Goal: Task Accomplishment & Management: Manage account settings

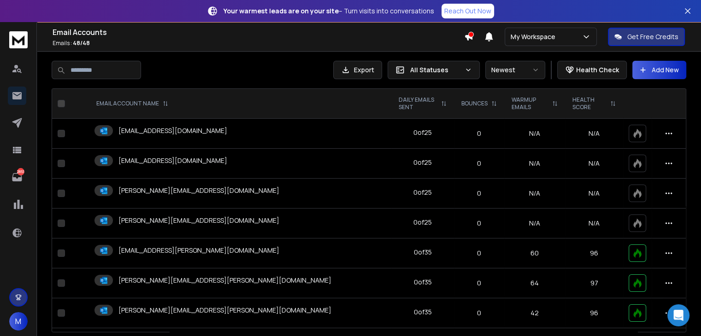
click at [686, 10] on icon at bounding box center [688, 11] width 6 height 6
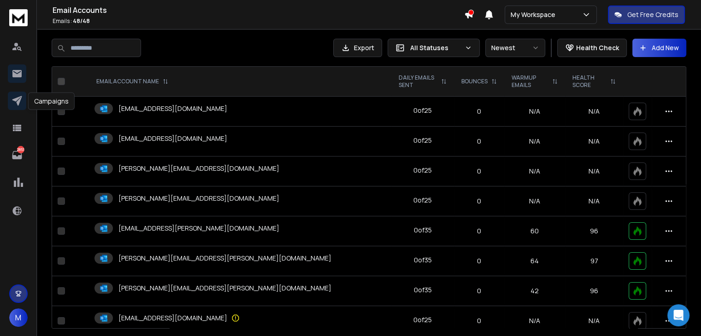
click at [13, 99] on icon at bounding box center [17, 100] width 11 height 11
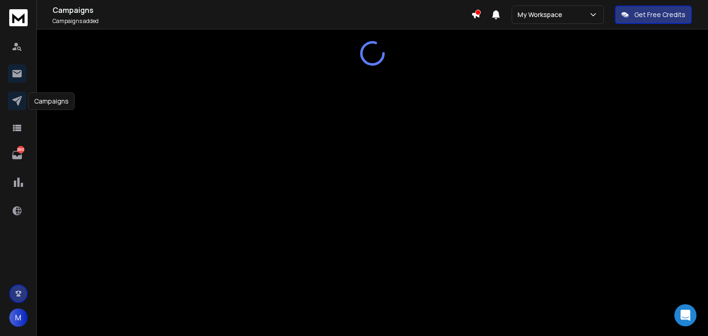
click at [16, 78] on icon at bounding box center [17, 73] width 11 height 11
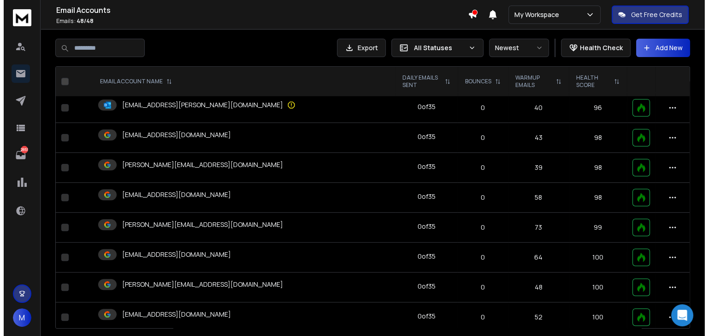
scroll to position [134, 0]
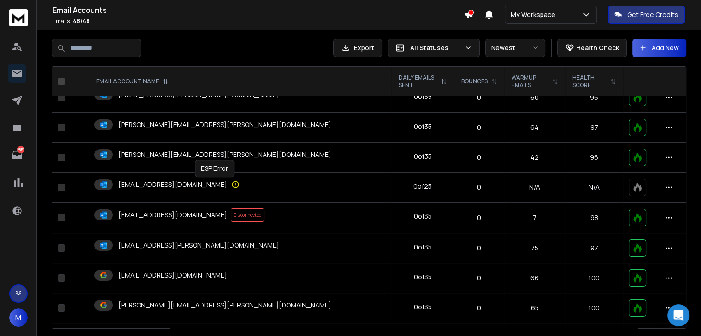
click at [235, 183] on icon at bounding box center [235, 184] width 1 height 3
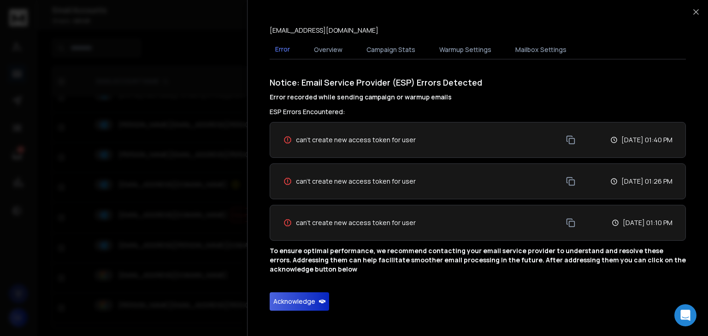
click at [479, 47] on button "Warmup Settings" at bounding box center [465, 50] width 63 height 20
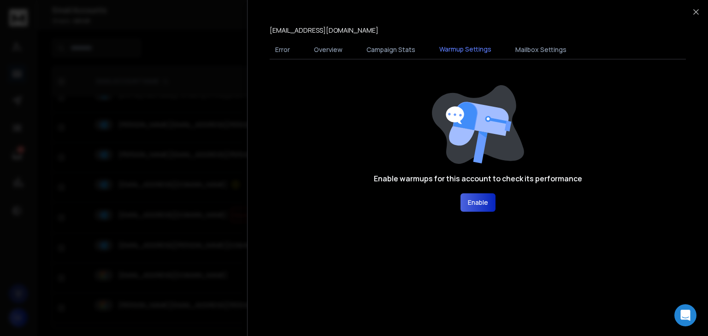
click at [396, 47] on button "Campaign Stats" at bounding box center [391, 50] width 60 height 20
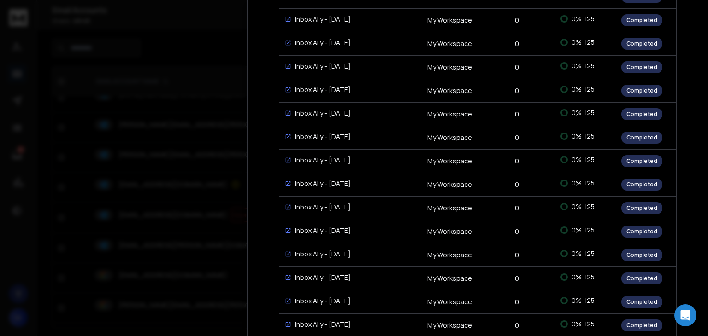
scroll to position [5027, 0]
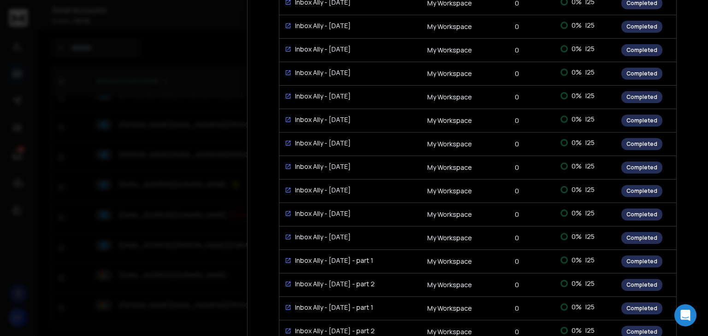
scroll to position [3199, 0]
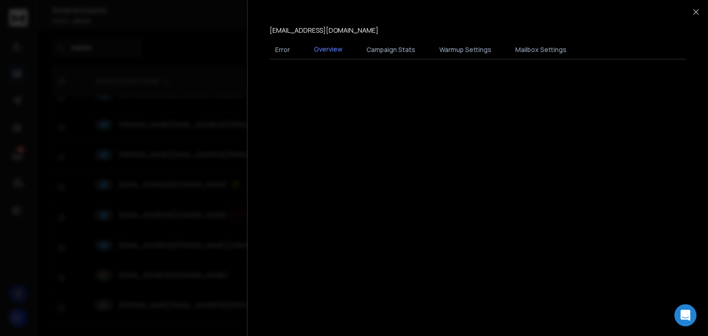
click at [227, 154] on div at bounding box center [354, 168] width 708 height 336
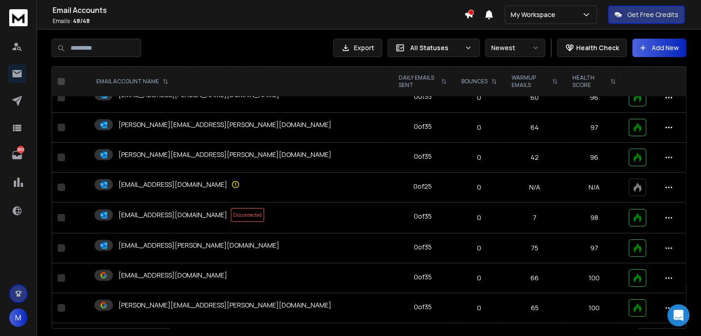
click at [239, 180] on div "ms@stevenswellsmedical.org" at bounding box center [239, 184] width 291 height 11
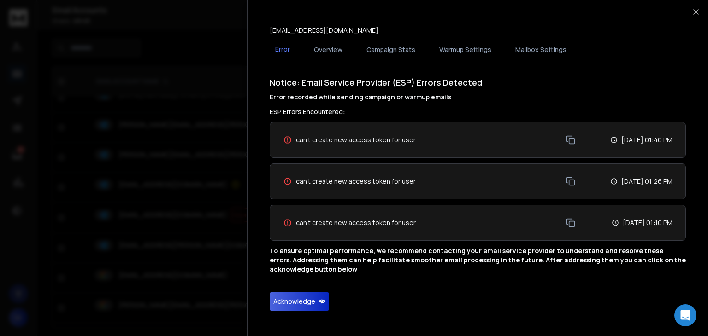
click at [290, 303] on button "Acknowledge" at bounding box center [299, 302] width 59 height 18
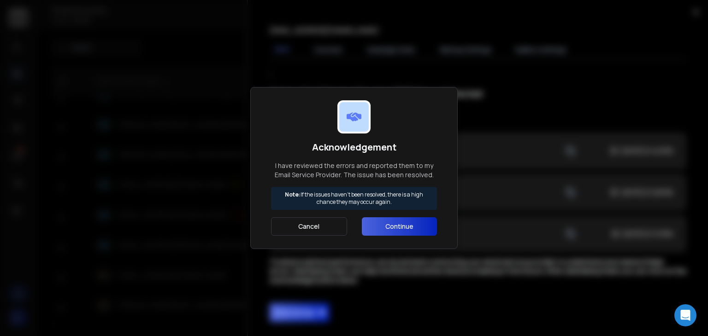
click at [378, 227] on button "Continue" at bounding box center [399, 226] width 75 height 18
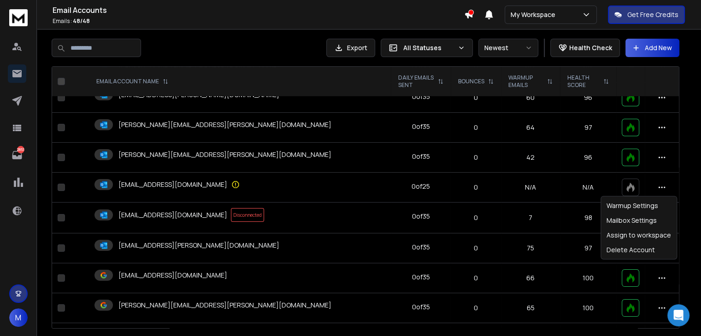
click at [660, 188] on icon at bounding box center [661, 187] width 8 height 8
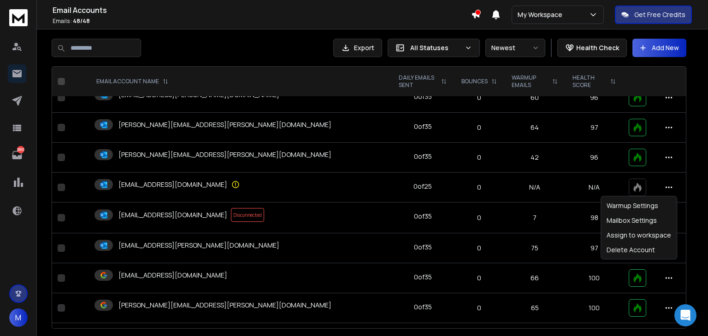
click at [223, 188] on div "ms@stevenswellsmedical.org" at bounding box center [239, 184] width 291 height 11
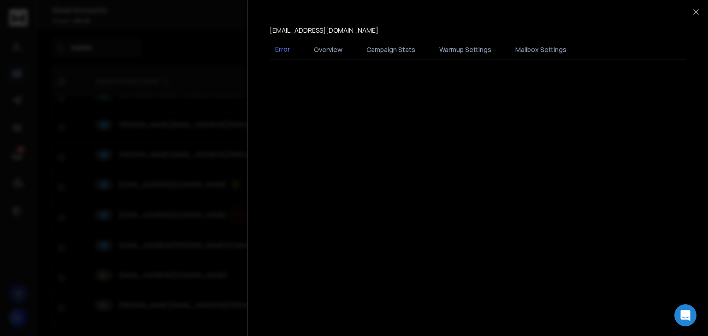
click at [525, 45] on button "Mailbox Settings" at bounding box center [541, 50] width 62 height 20
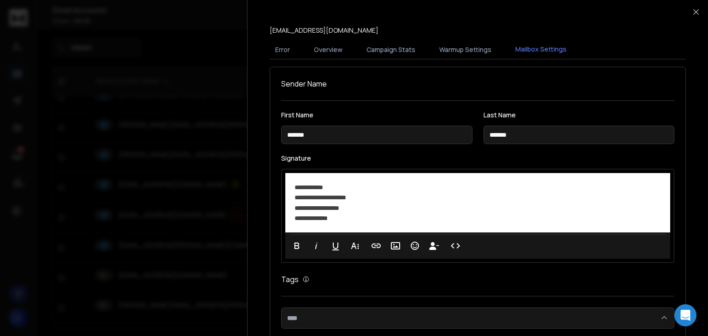
click at [349, 187] on div "**********" at bounding box center [476, 187] width 364 height 10
copy div "**********"
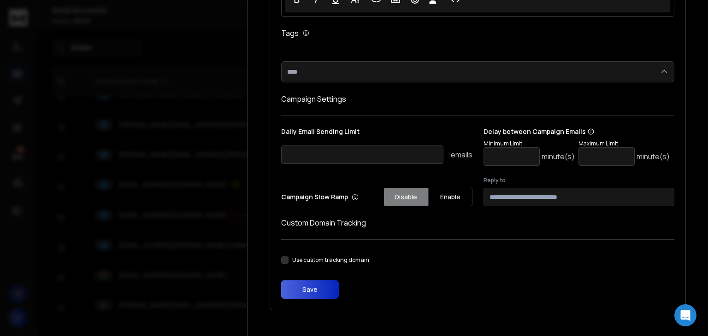
click at [319, 280] on form "**********" at bounding box center [477, 82] width 393 height 434
click at [317, 286] on button "Save" at bounding box center [310, 290] width 58 height 18
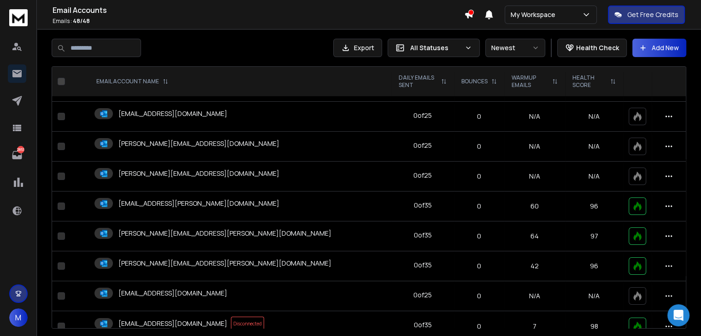
scroll to position [0, 0]
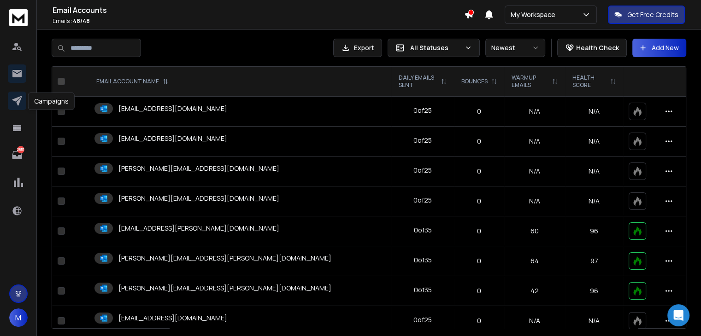
click at [13, 102] on icon at bounding box center [17, 100] width 11 height 11
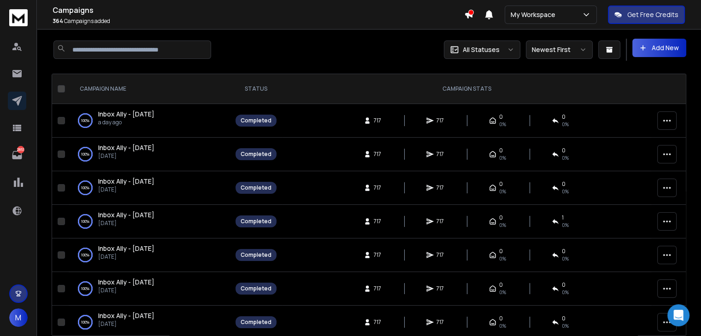
click at [663, 122] on icon "button" at bounding box center [666, 120] width 9 height 9
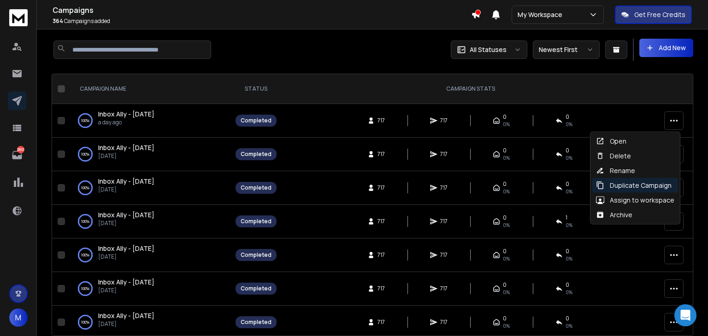
click at [618, 182] on div "Duplicate Campaign" at bounding box center [634, 185] width 76 height 9
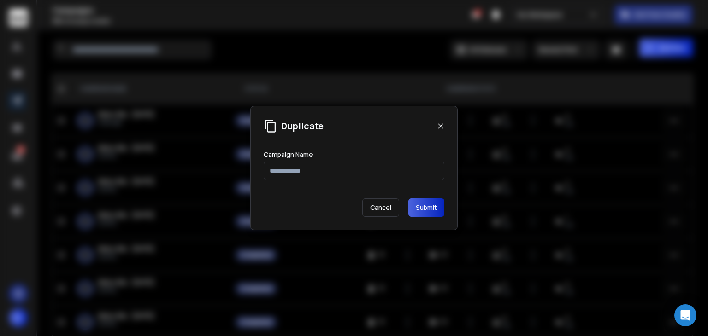
click at [381, 168] on input "text" at bounding box center [354, 171] width 181 height 18
type input "*"
click at [408, 199] on button "Submit" at bounding box center [426, 208] width 36 height 18
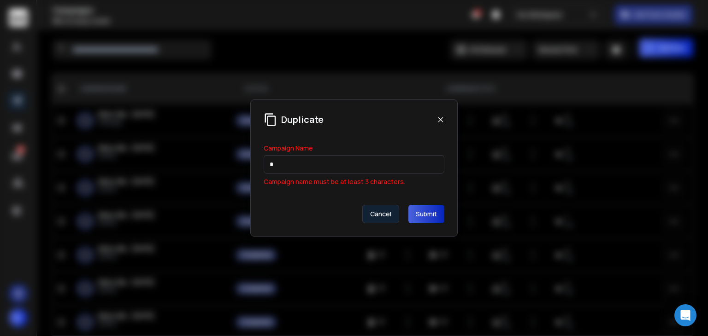
click at [389, 207] on p "Cancel" at bounding box center [380, 214] width 37 height 18
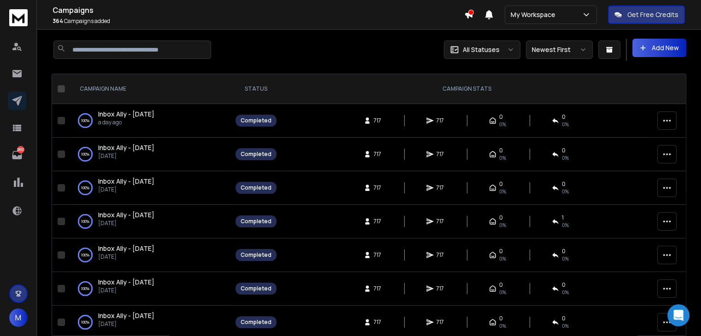
click at [662, 119] on icon "button" at bounding box center [666, 120] width 9 height 9
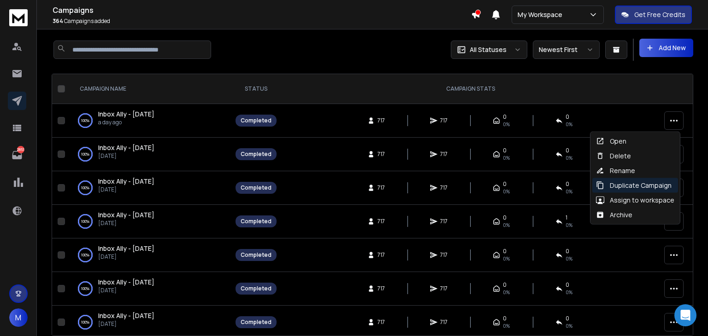
click at [632, 189] on div "Duplicate Campaign" at bounding box center [634, 185] width 76 height 9
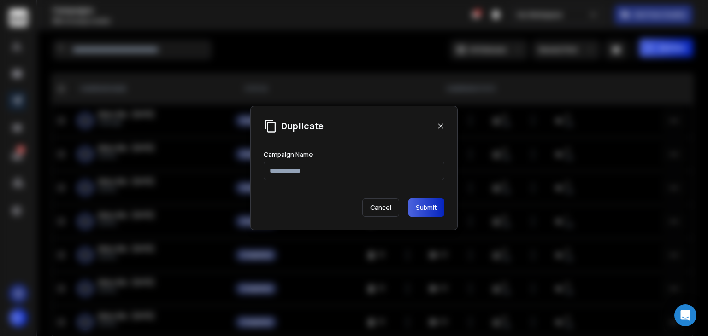
click at [319, 174] on input "text" at bounding box center [354, 171] width 181 height 18
type input "**********"
click at [408, 199] on button "Submit" at bounding box center [426, 208] width 36 height 18
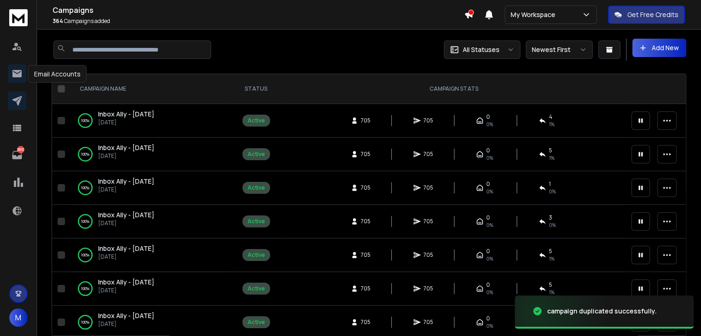
click at [20, 70] on icon at bounding box center [16, 73] width 9 height 7
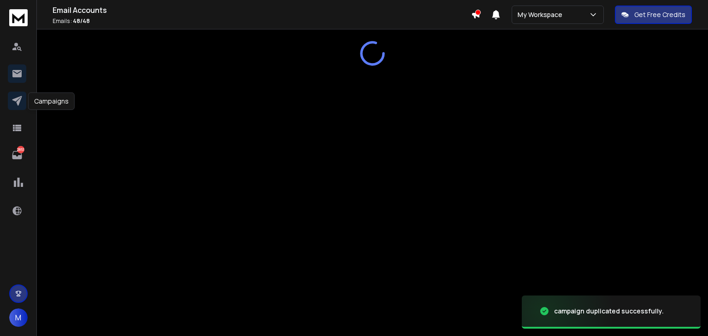
click at [22, 100] on link at bounding box center [17, 101] width 18 height 18
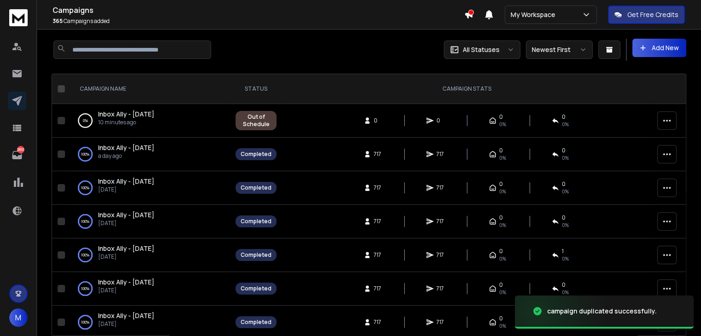
click at [202, 122] on div "0 % Inbox Ally - September 15 10 minutes ago" at bounding box center [149, 121] width 143 height 22
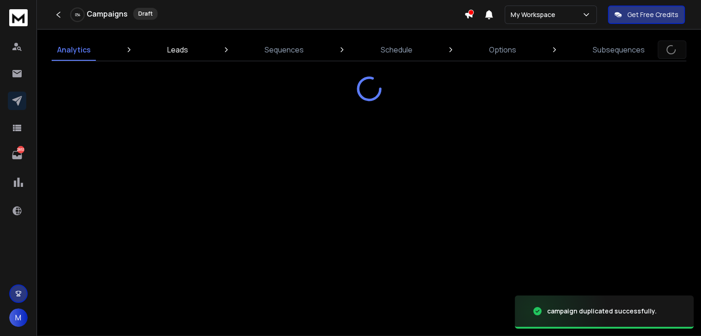
click at [175, 48] on p "Leads" at bounding box center [177, 49] width 21 height 11
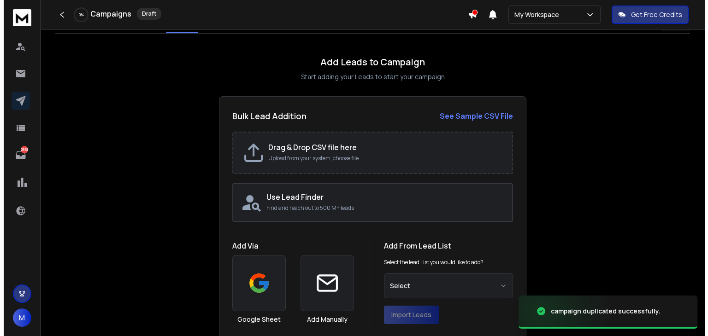
scroll to position [42, 0]
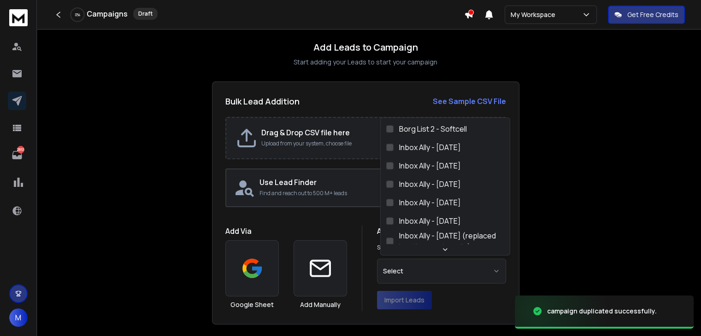
click at [437, 266] on button "Select" at bounding box center [441, 271] width 129 height 25
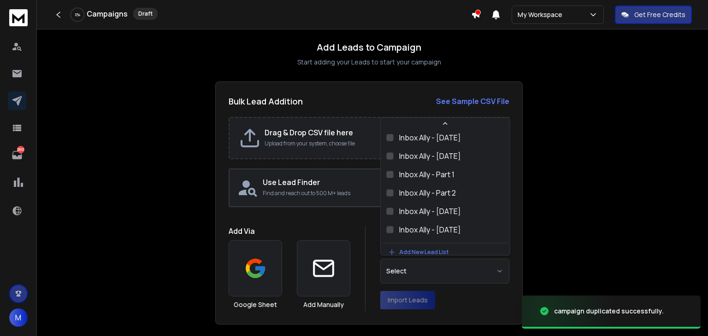
scroll to position [320, 0]
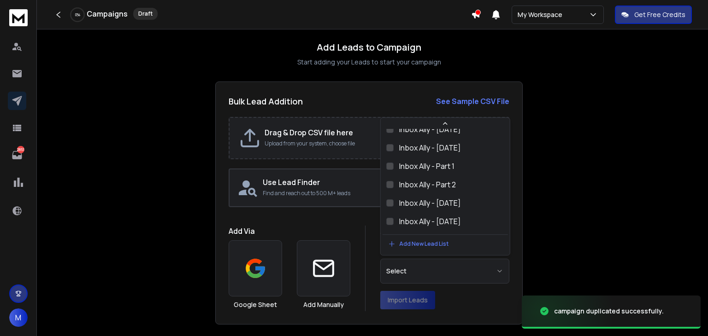
click at [439, 223] on div "Inbox Ally - [DATE]" at bounding box center [430, 221] width 62 height 11
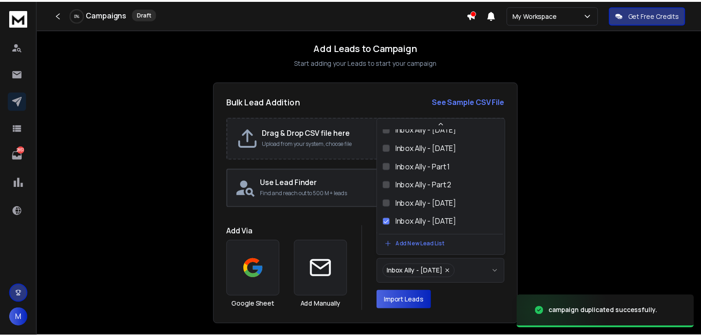
scroll to position [59, 0]
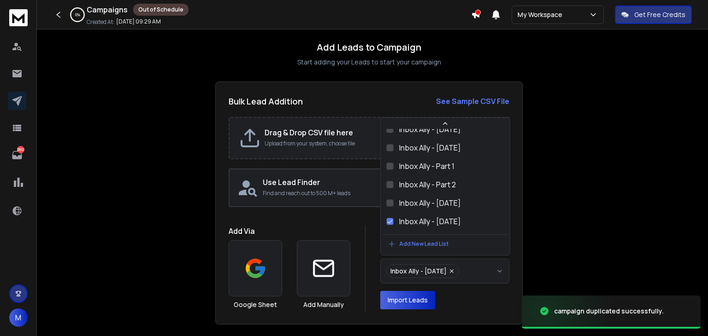
click at [411, 299] on button "Import Leads" at bounding box center [407, 300] width 55 height 18
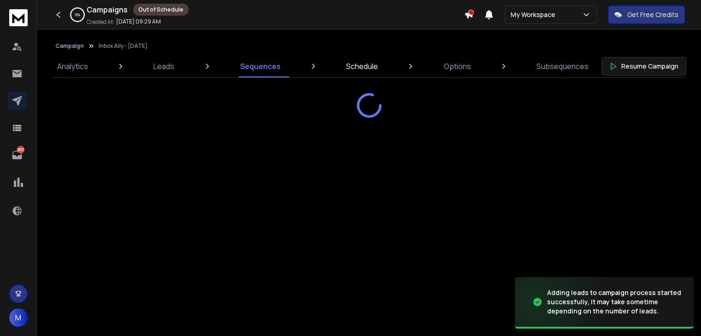
click at [372, 59] on link "Schedule" at bounding box center [361, 66] width 43 height 22
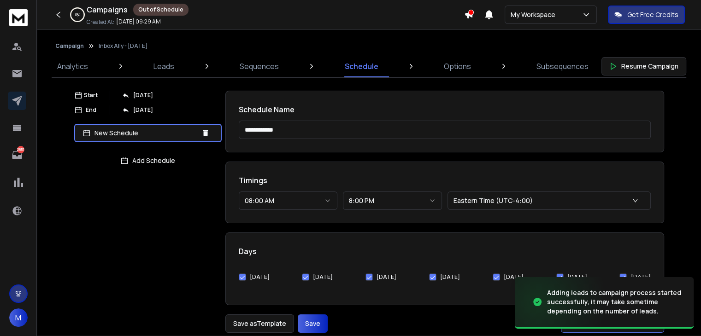
click at [153, 111] on p "Sun Sep 14 2025" at bounding box center [143, 109] width 20 height 7
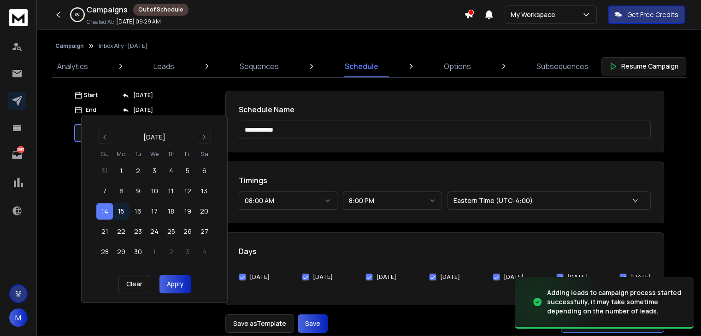
drag, startPoint x: 120, startPoint y: 212, endPoint x: 143, endPoint y: 242, distance: 37.7
click at [120, 213] on button "15" at bounding box center [121, 211] width 17 height 17
click at [177, 286] on button "Apply" at bounding box center [174, 284] width 31 height 18
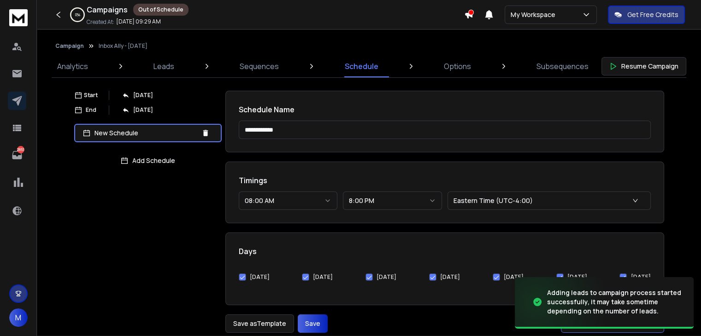
click at [153, 95] on p "Sun Sep 14 2025" at bounding box center [143, 95] width 20 height 7
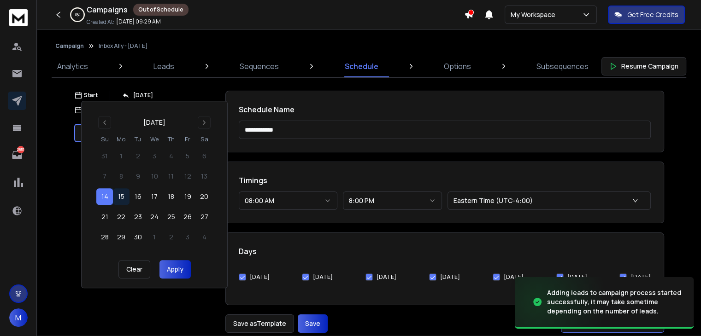
click at [120, 196] on button "15" at bounding box center [121, 196] width 17 height 17
click at [184, 266] on button "Apply" at bounding box center [174, 269] width 31 height 18
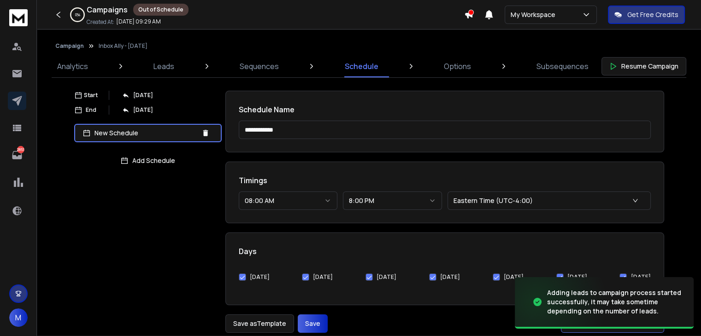
click at [317, 325] on button "Save" at bounding box center [313, 324] width 30 height 18
click at [467, 68] on p "Options" at bounding box center [457, 66] width 27 height 11
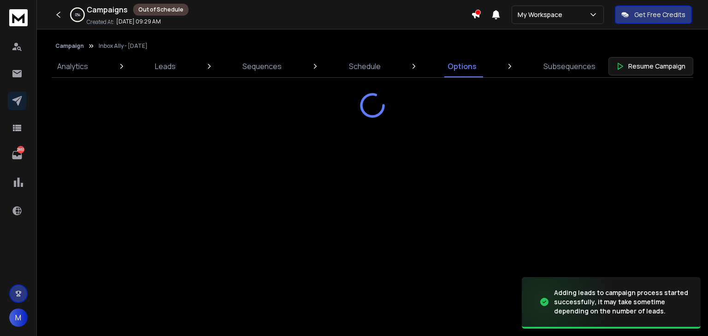
select select "*"
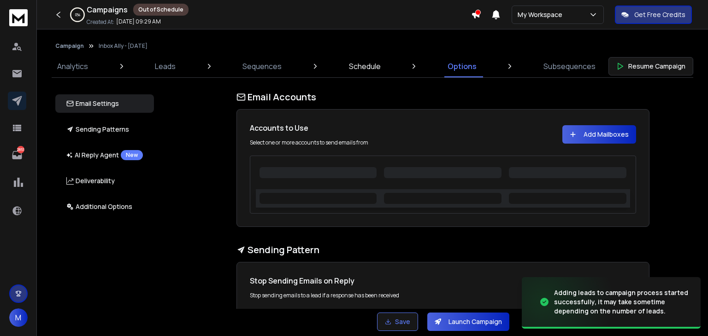
click at [368, 65] on p "Schedule" at bounding box center [365, 66] width 32 height 11
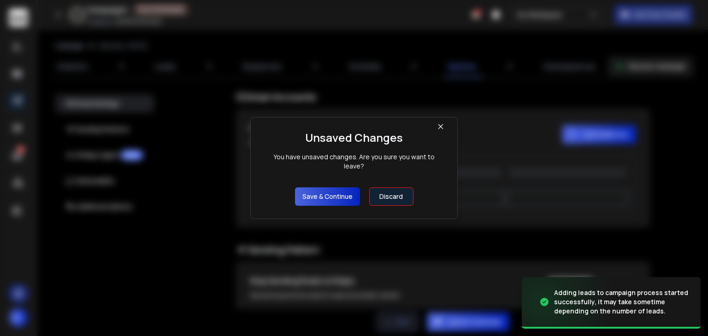
click at [340, 192] on button "Save & Continue" at bounding box center [327, 197] width 65 height 18
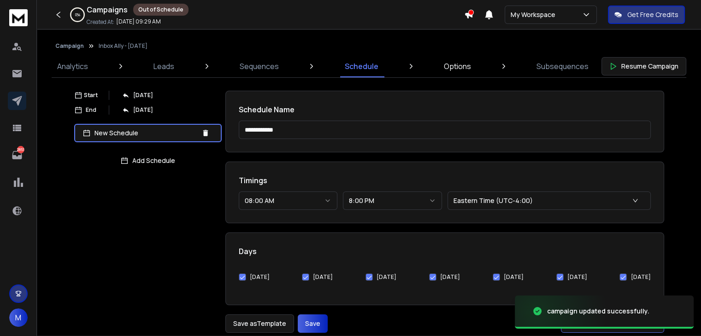
click at [467, 66] on p "Options" at bounding box center [457, 66] width 27 height 11
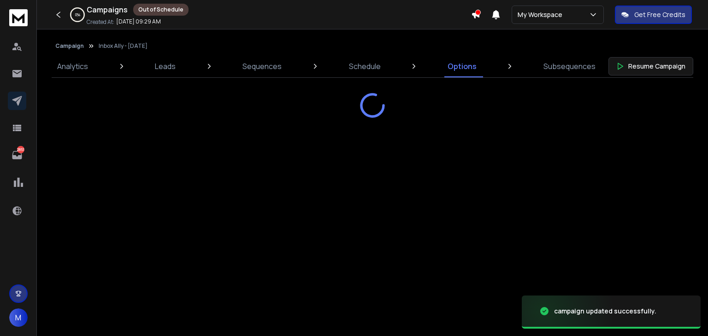
select select "*"
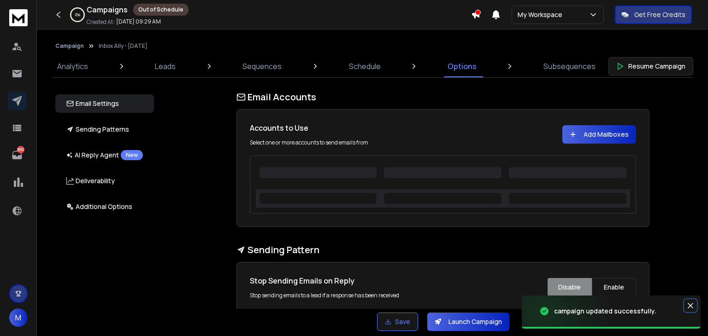
click at [689, 306] on icon "Notifications (F8)" at bounding box center [690, 306] width 5 height 5
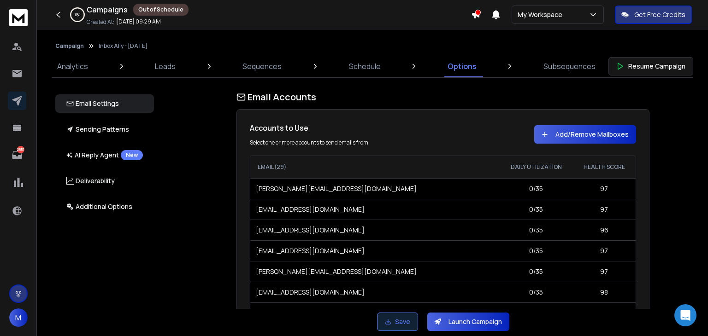
click at [385, 322] on icon "submit" at bounding box center [388, 322] width 6 height 6
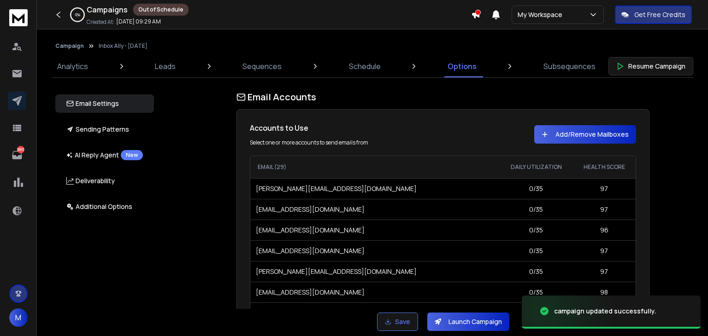
click at [489, 322] on button "Launch Campaign" at bounding box center [468, 322] width 82 height 18
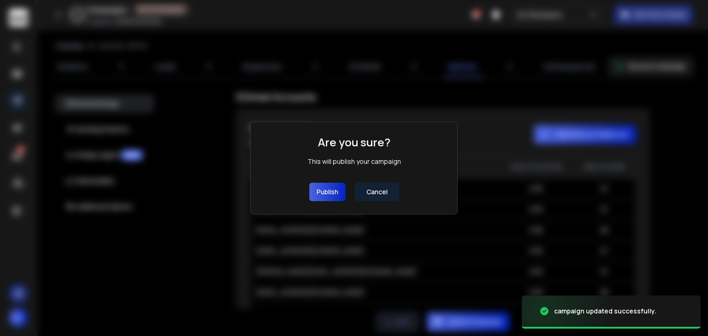
click at [326, 181] on div "Are you sure? This will publish your campaign Publish Cancel" at bounding box center [354, 168] width 181 height 66
click at [329, 189] on button "Publish" at bounding box center [327, 192] width 36 height 18
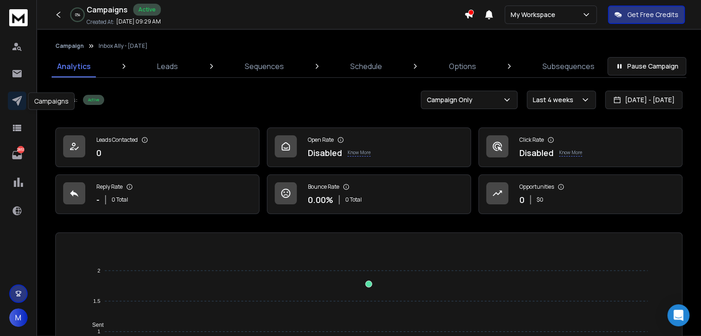
click at [18, 99] on icon at bounding box center [17, 101] width 10 height 10
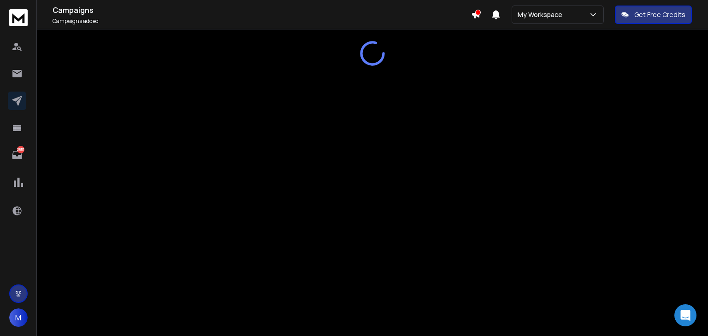
drag, startPoint x: 339, startPoint y: 39, endPoint x: 197, endPoint y: 12, distance: 144.1
click at [197, 12] on h1 "Campaigns" at bounding box center [262, 10] width 418 height 11
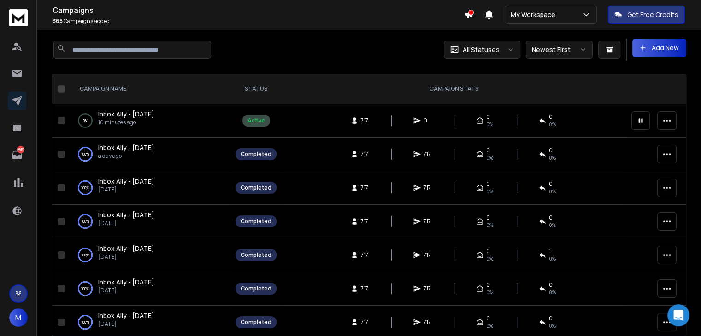
click at [195, 13] on h1 "Campaigns" at bounding box center [258, 10] width 411 height 11
